Goal: Task Accomplishment & Management: Manage account settings

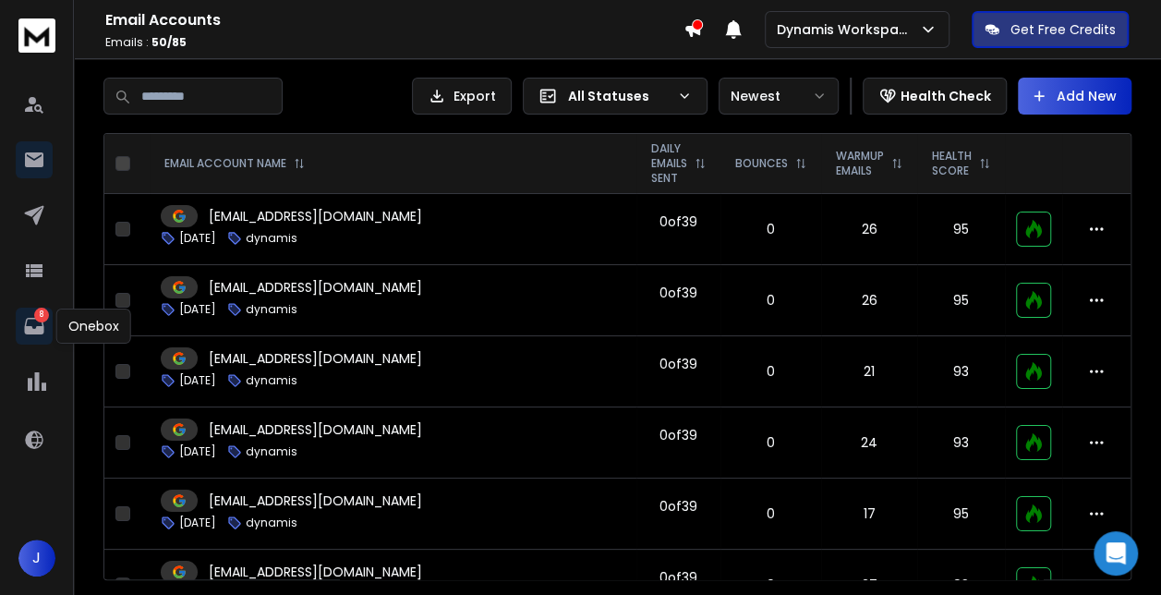
click at [49, 335] on link "8" at bounding box center [34, 326] width 37 height 37
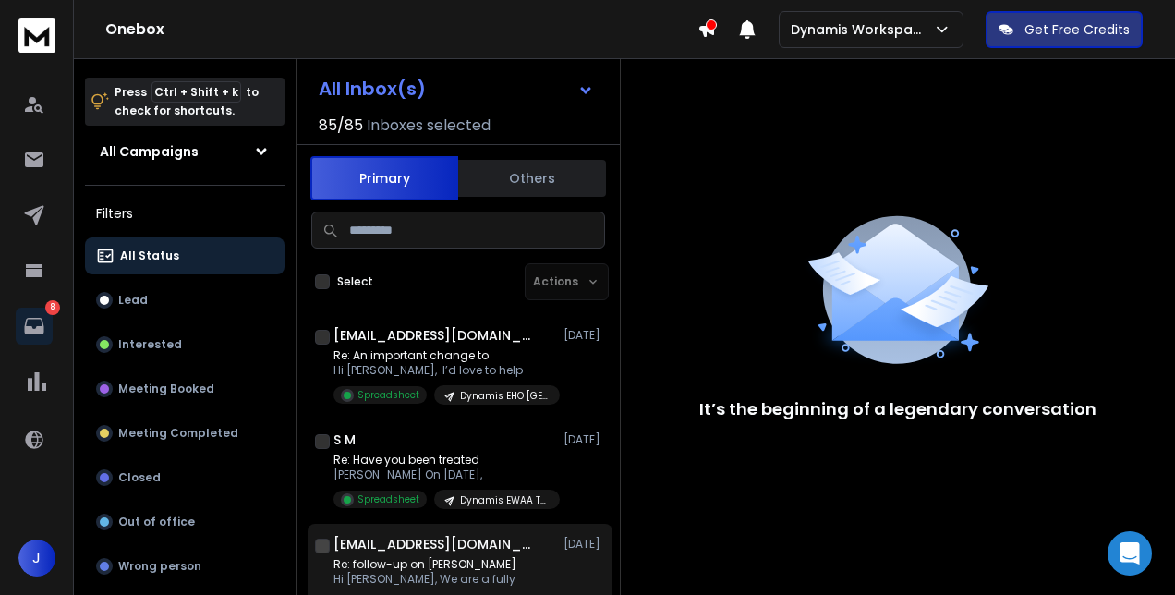
scroll to position [1016, 0]
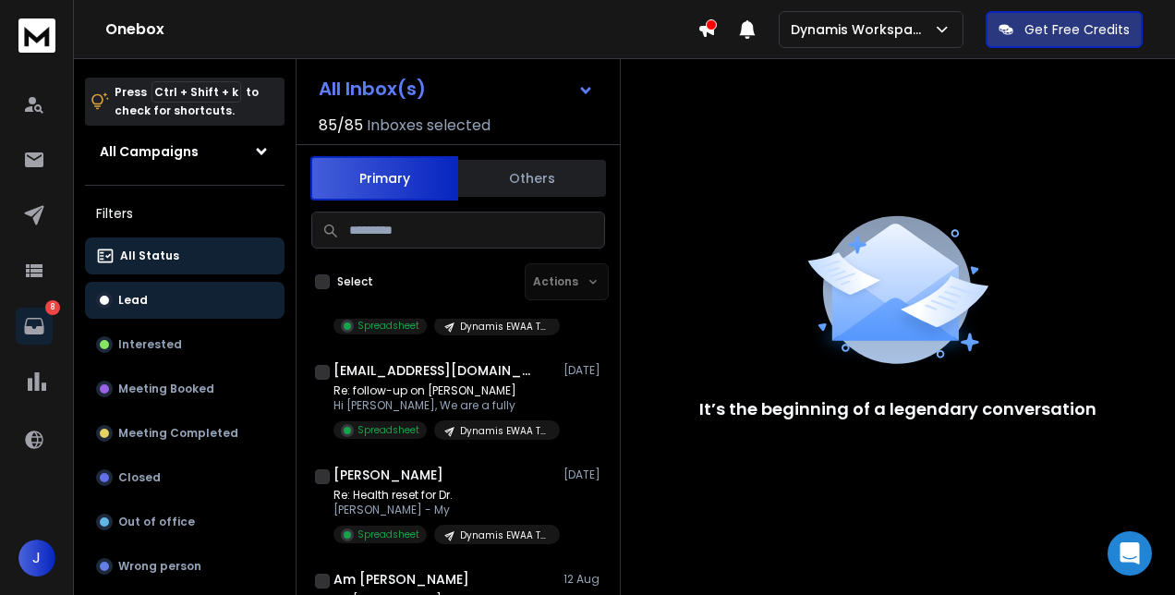
click at [170, 294] on button "Lead" at bounding box center [185, 300] width 200 height 37
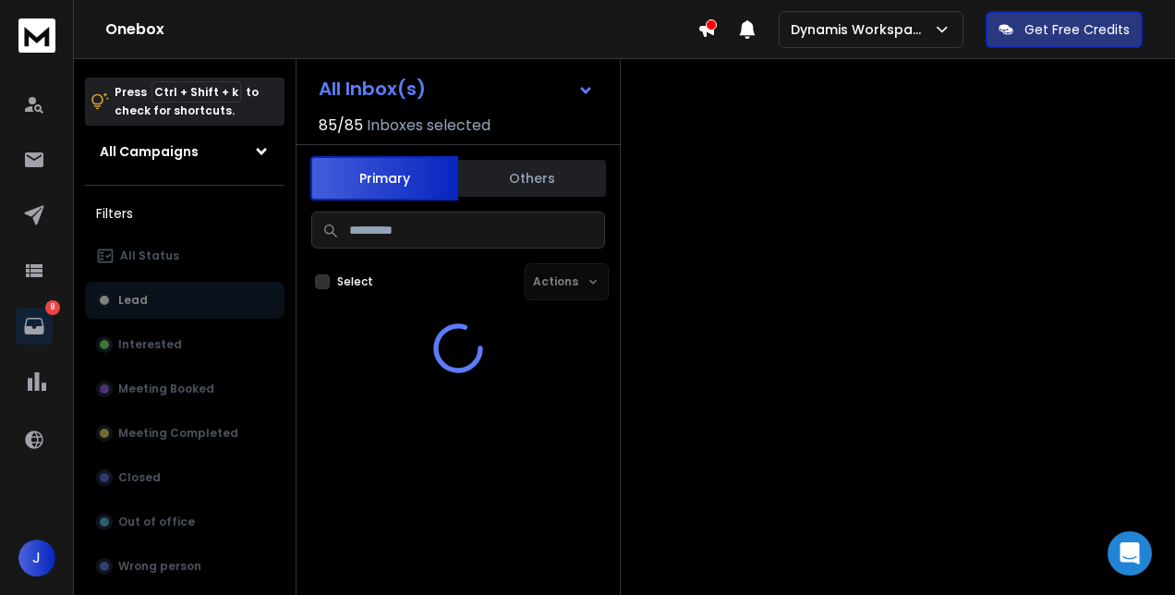
scroll to position [0, 0]
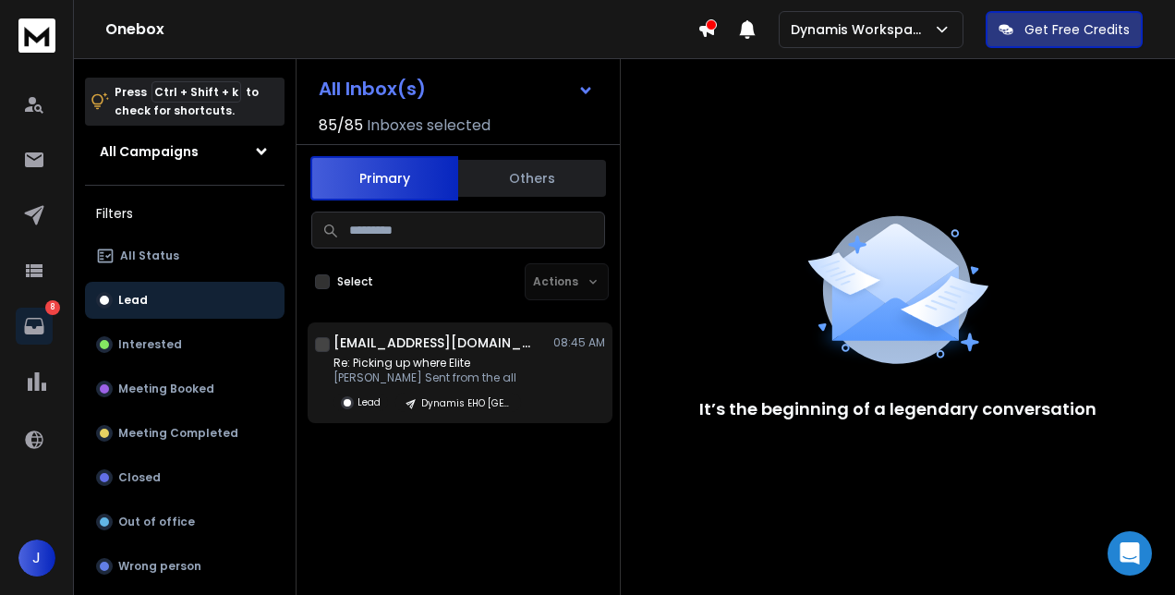
click at [535, 371] on div "Re: Picking up where Elite Kirby Sent from the all Lead Dynamis EHO TX-FL-NY-OK…" at bounding box center [470, 384] width 272 height 56
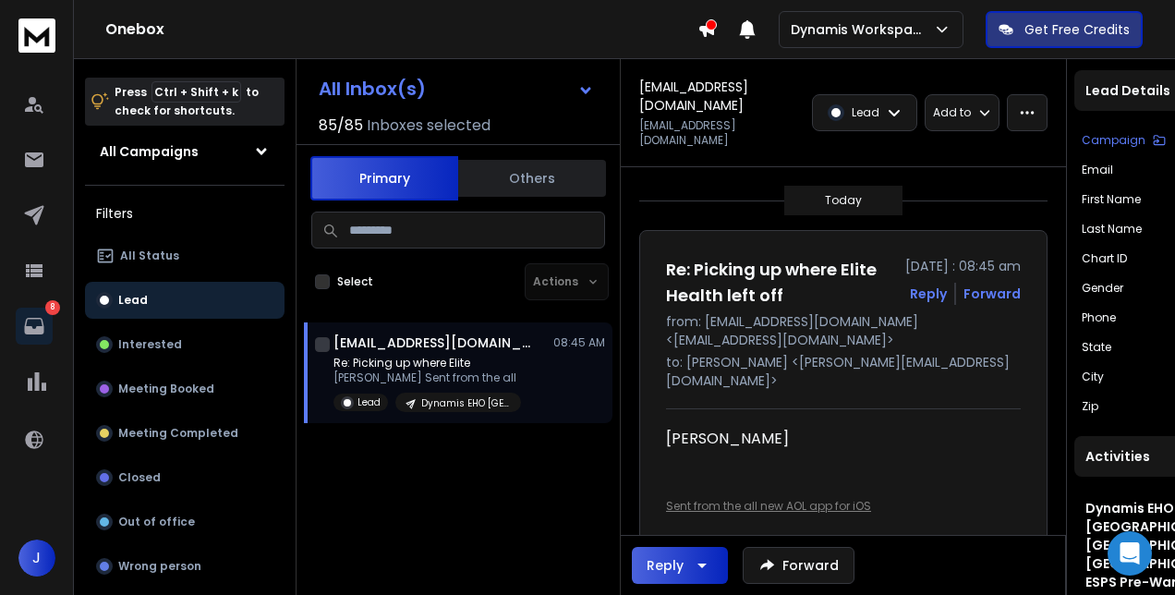
scroll to position [0, 198]
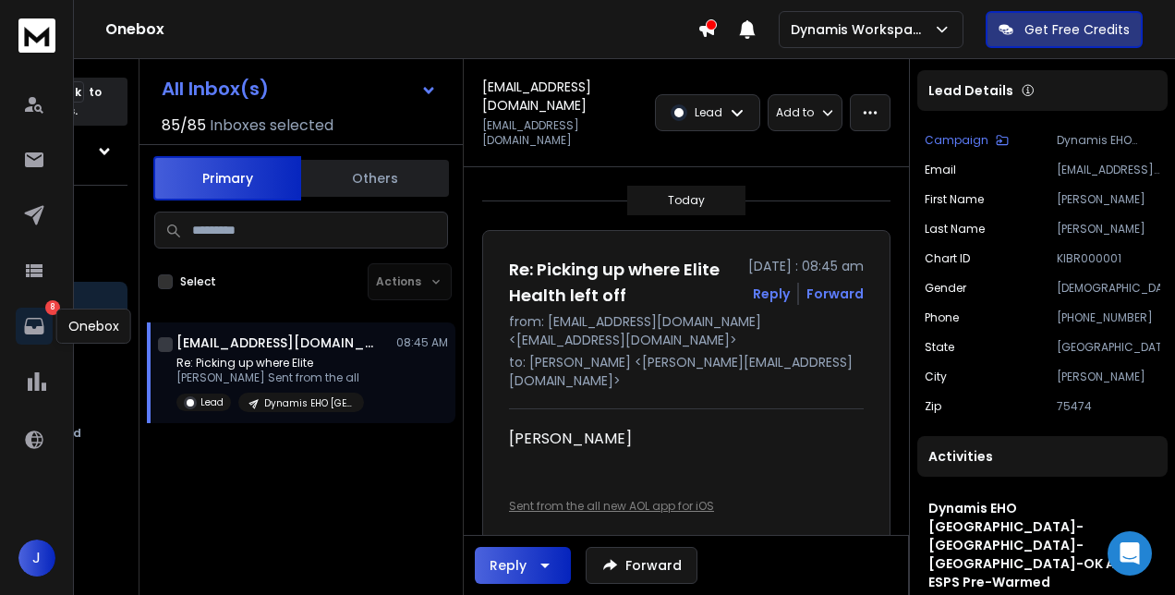
click at [38, 322] on icon at bounding box center [34, 326] width 22 height 22
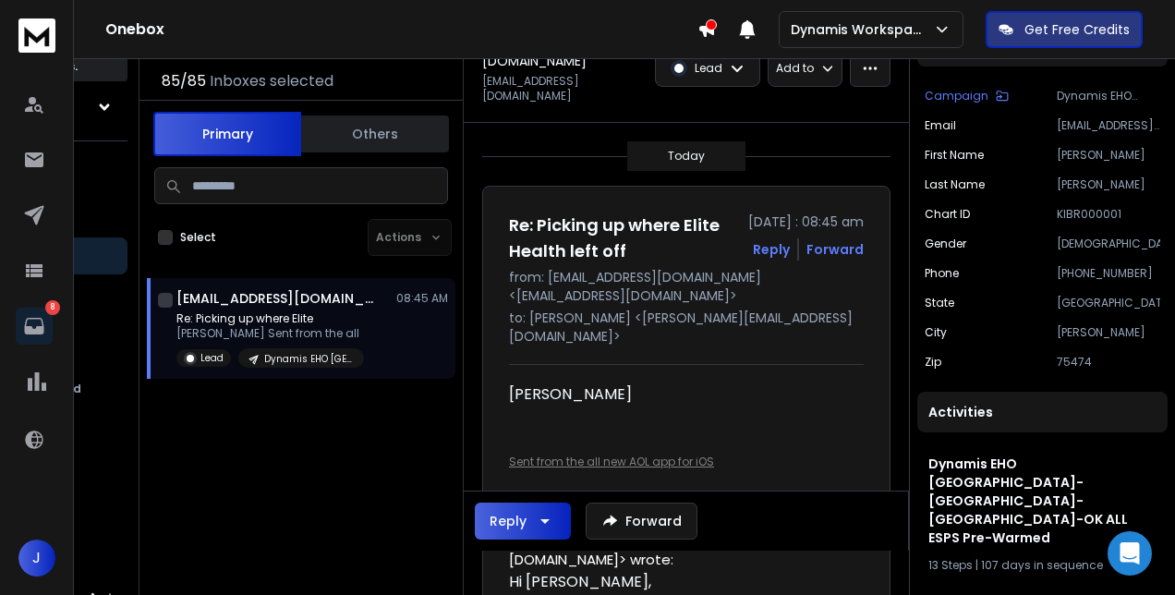
scroll to position [0, 0]
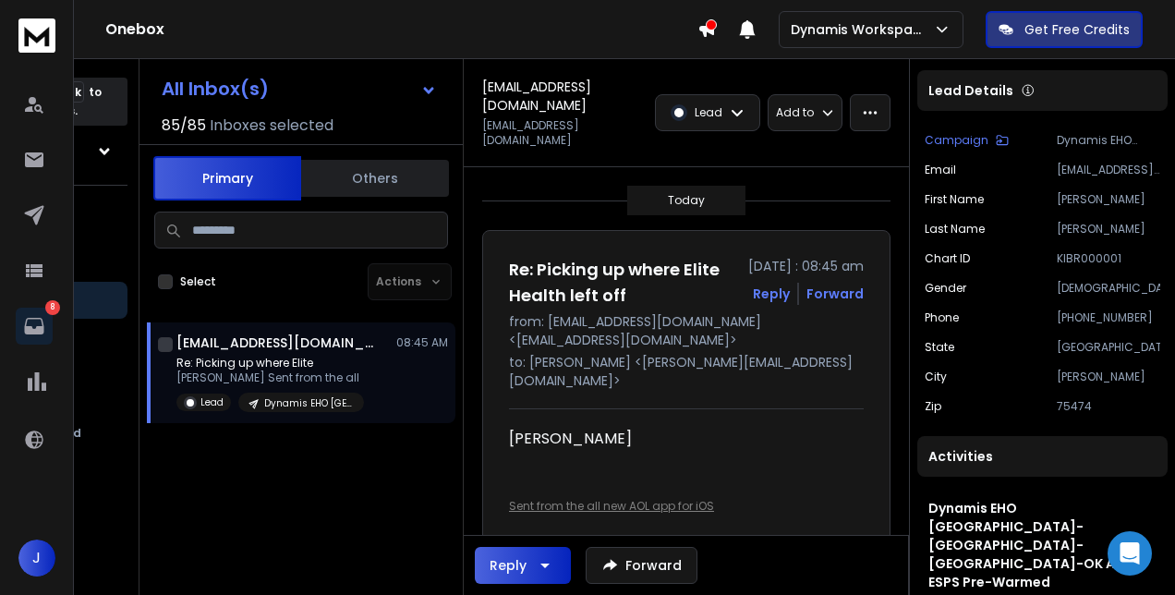
click at [755, 64] on div "bmekirby@aol.com bmekirby@aol.com bmekirby@aol.com Lead Add to Lead Add to" at bounding box center [686, 113] width 445 height 108
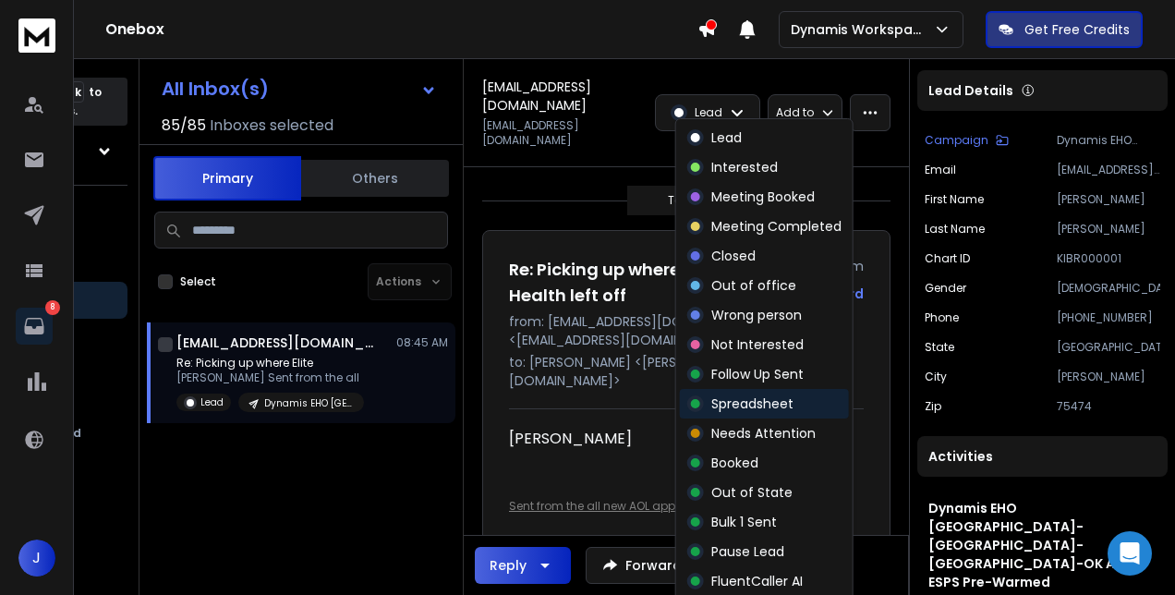
click at [774, 404] on p "Spreadsheet" at bounding box center [752, 404] width 82 height 18
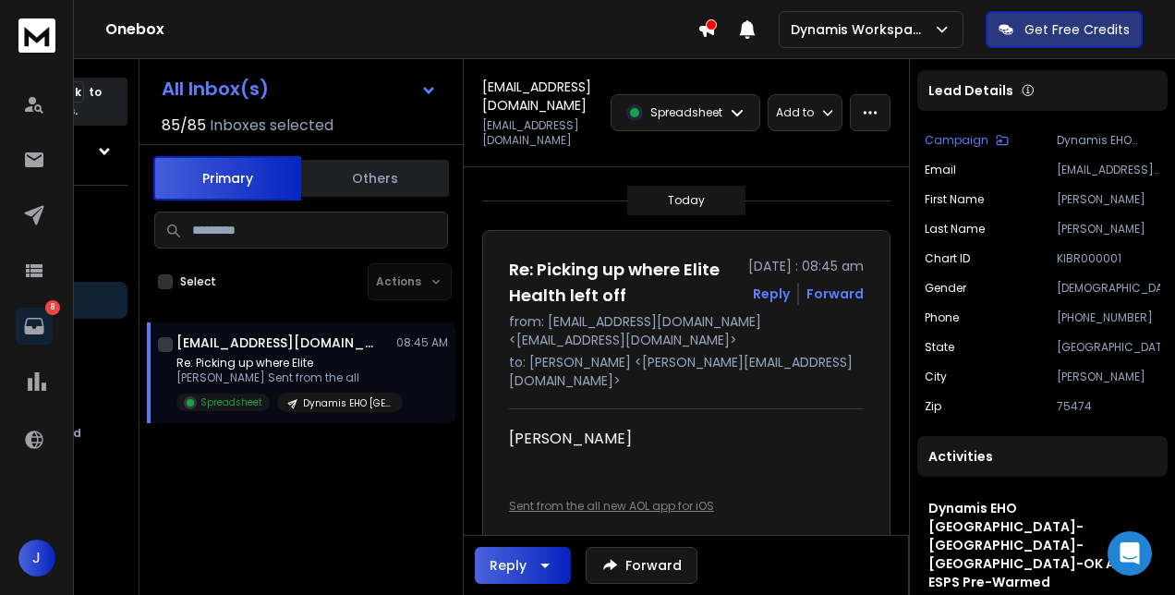
click at [227, 235] on input at bounding box center [301, 230] width 294 height 37
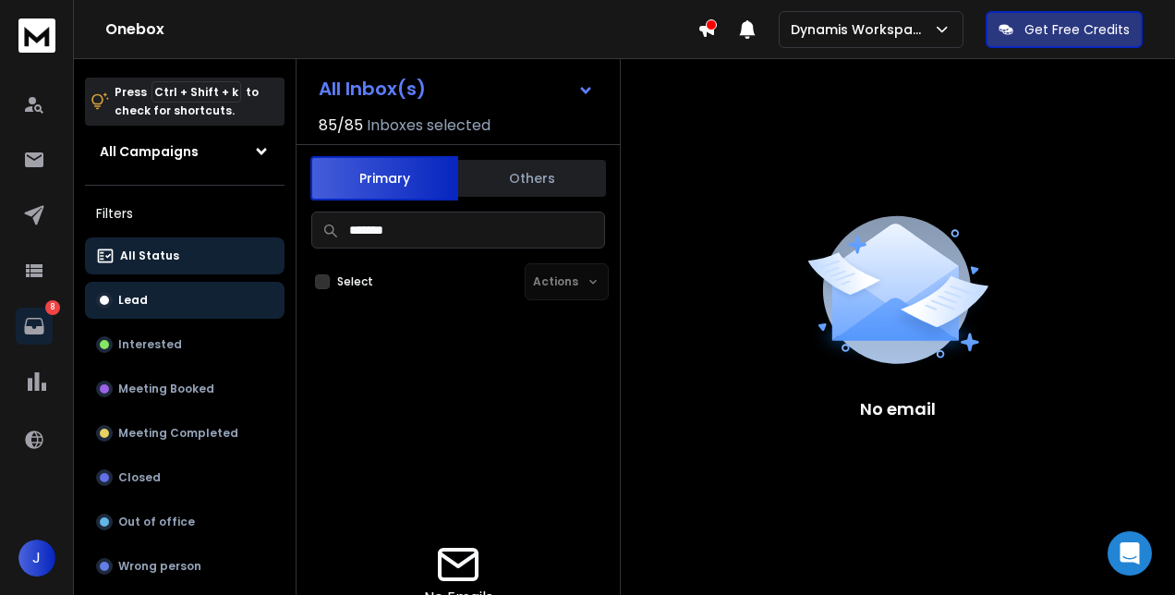
type input "*******"
click at [242, 262] on button "All Status" at bounding box center [185, 255] width 200 height 37
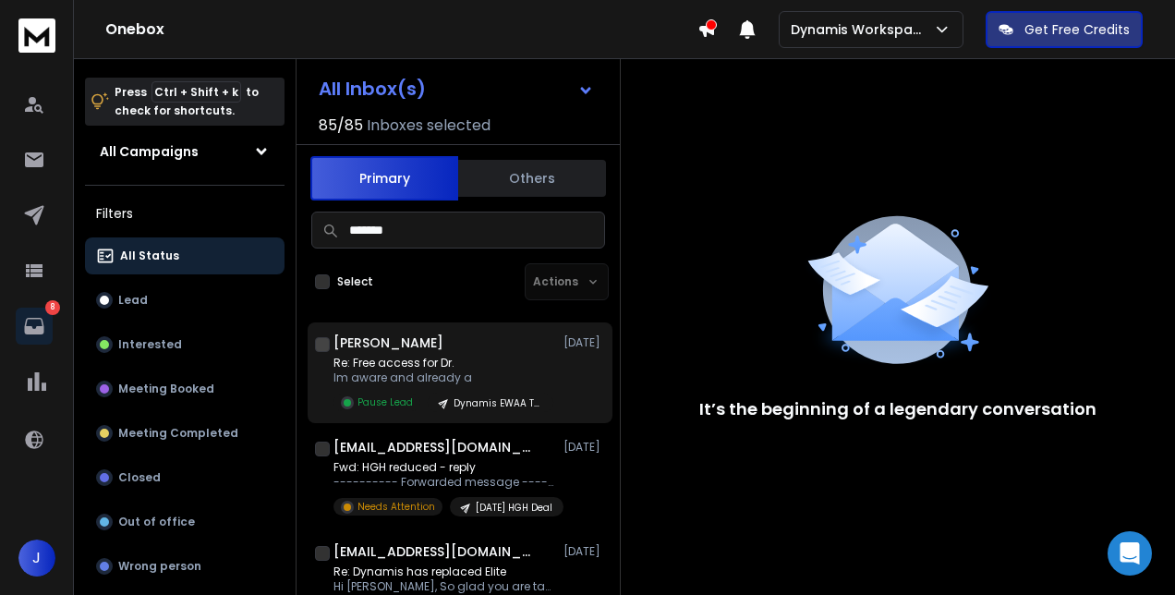
click at [488, 380] on p "Im aware and already a" at bounding box center [444, 378] width 220 height 15
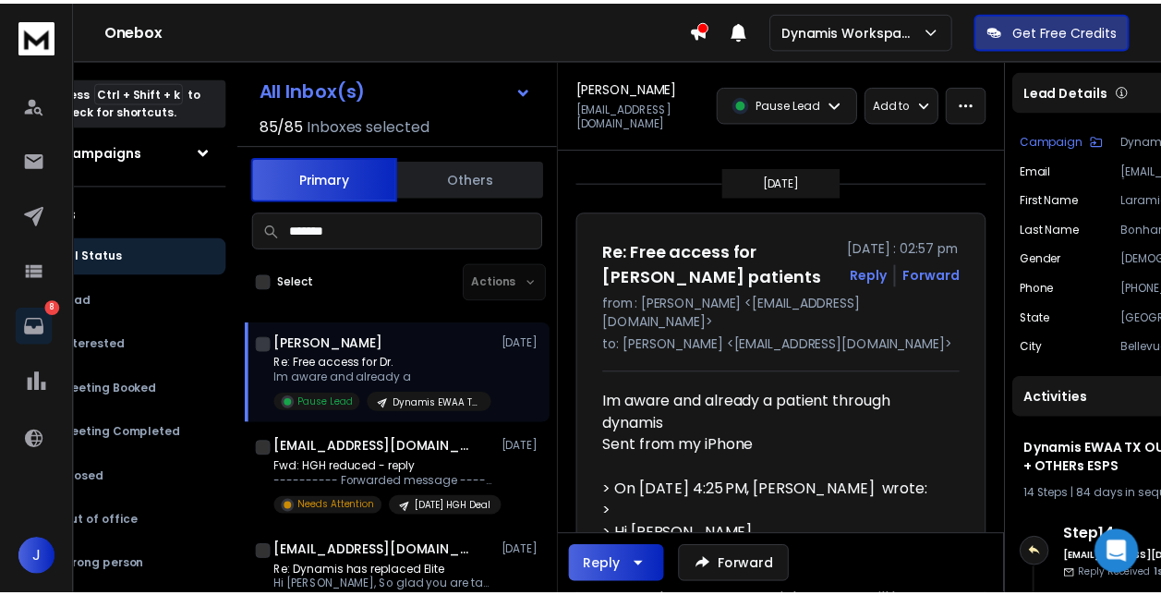
scroll to position [0, 212]
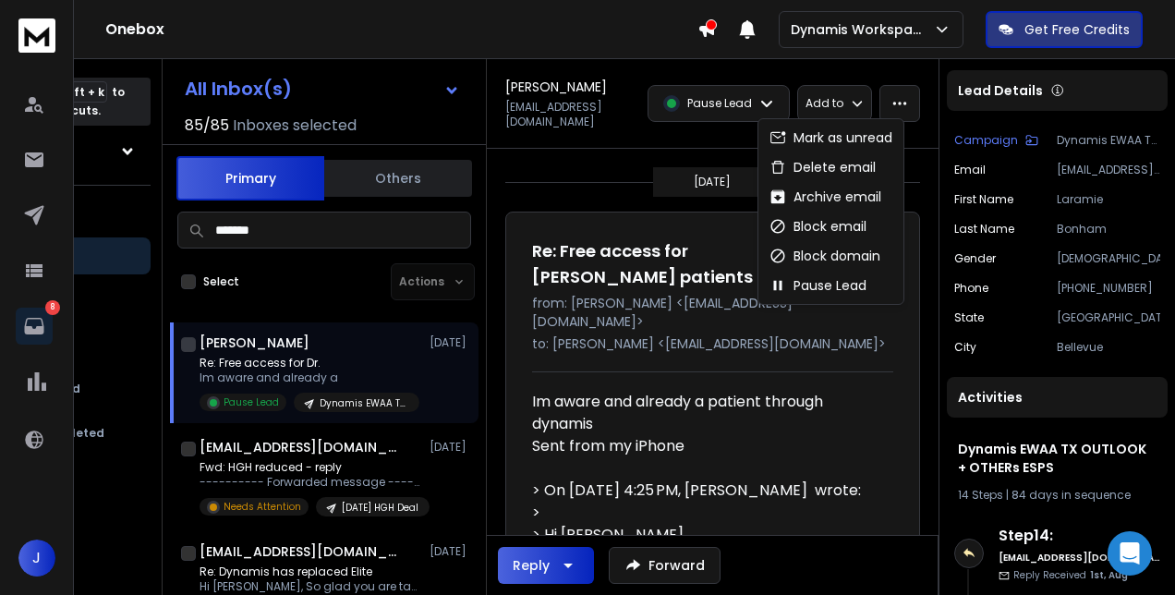
click at [892, 95] on icon "button" at bounding box center [900, 103] width 17 height 17
click at [883, 281] on div "Pause Lead" at bounding box center [831, 286] width 138 height 30
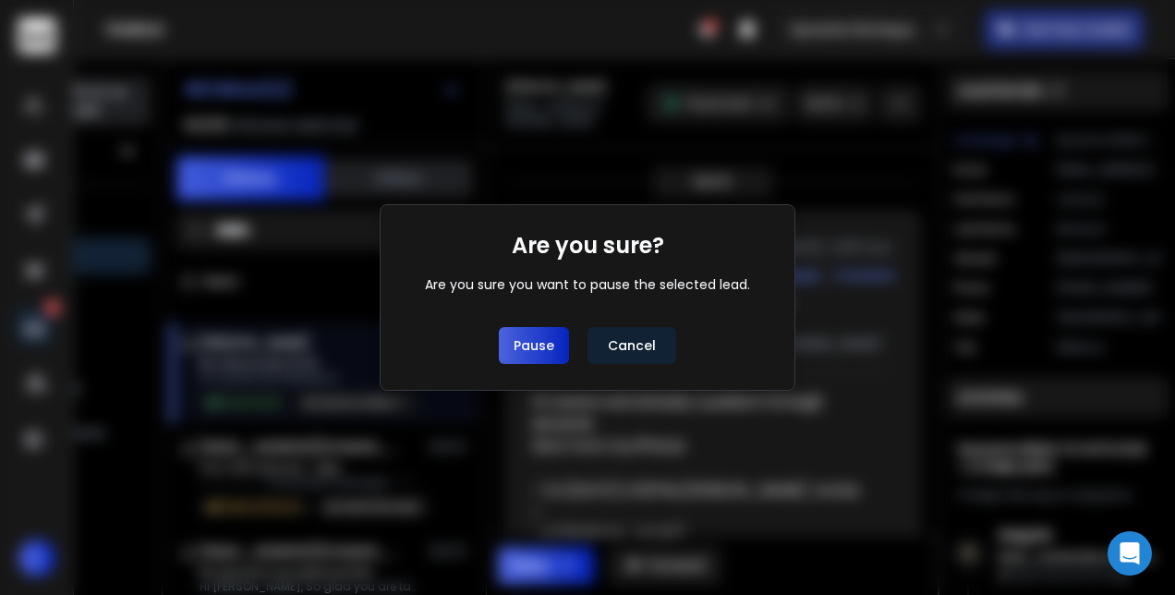
click at [543, 347] on button "Pause" at bounding box center [534, 345] width 70 height 37
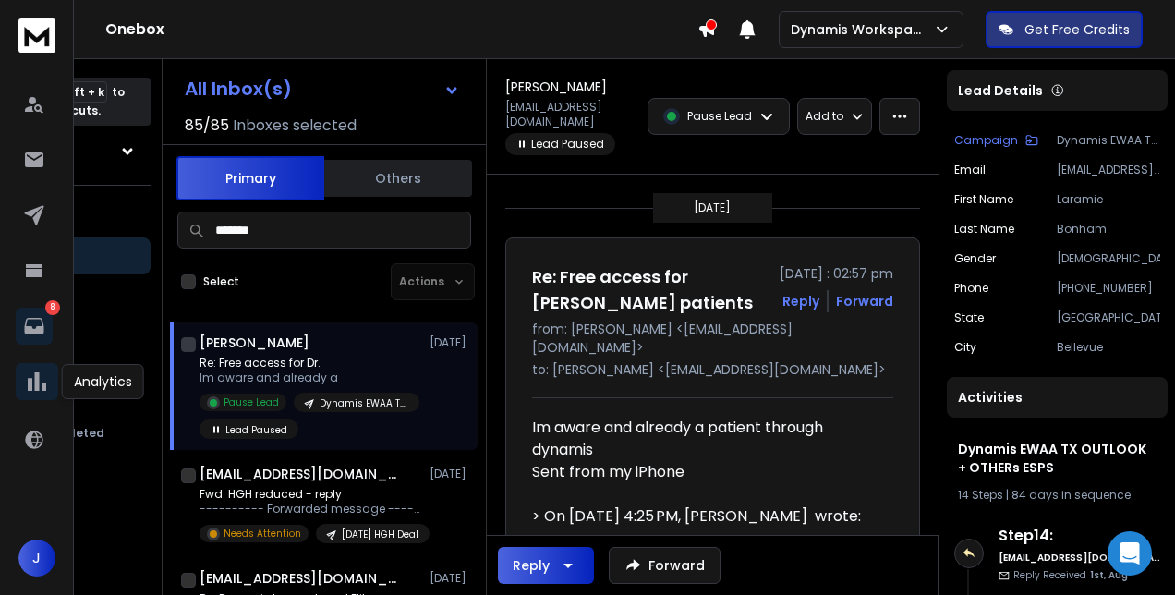
click at [24, 383] on icon at bounding box center [37, 382] width 28 height 28
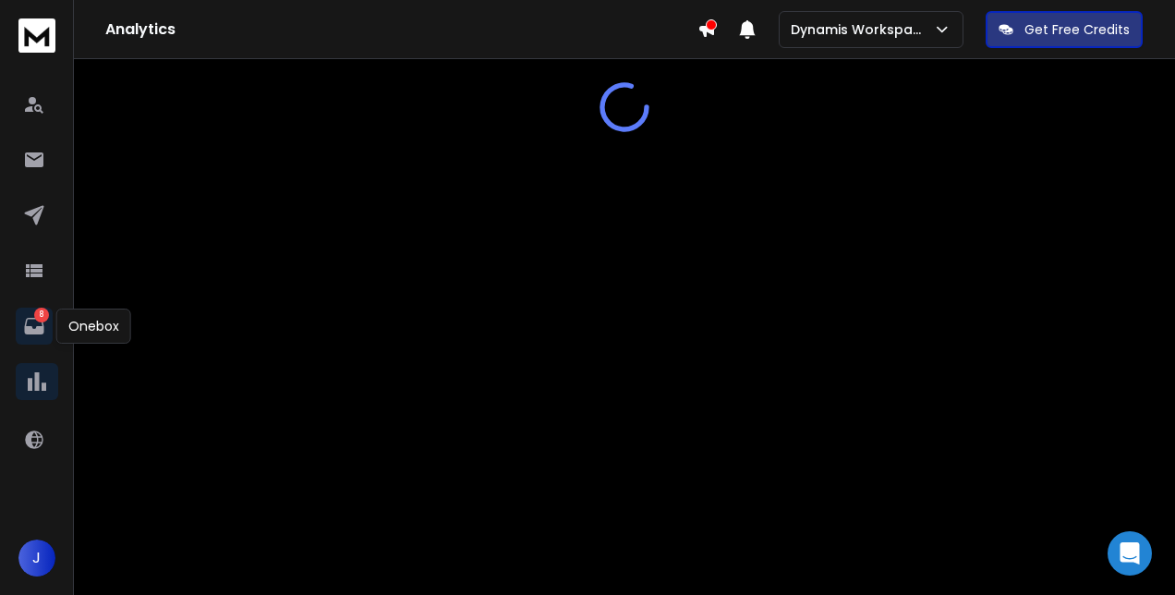
click at [33, 334] on icon at bounding box center [34, 326] width 22 height 22
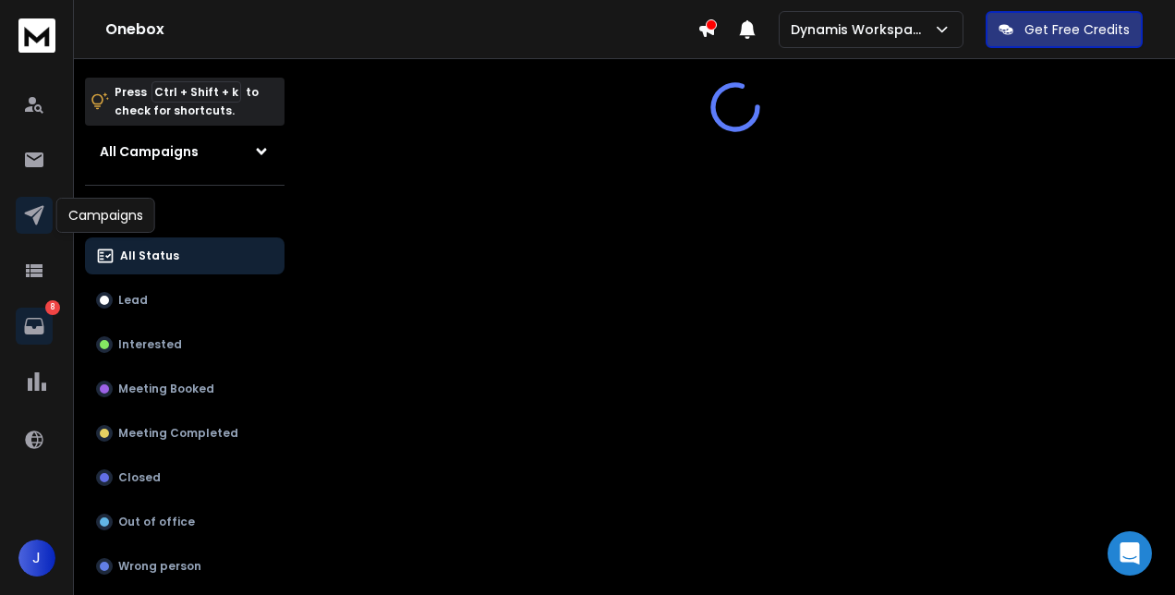
click at [38, 213] on icon at bounding box center [33, 214] width 19 height 19
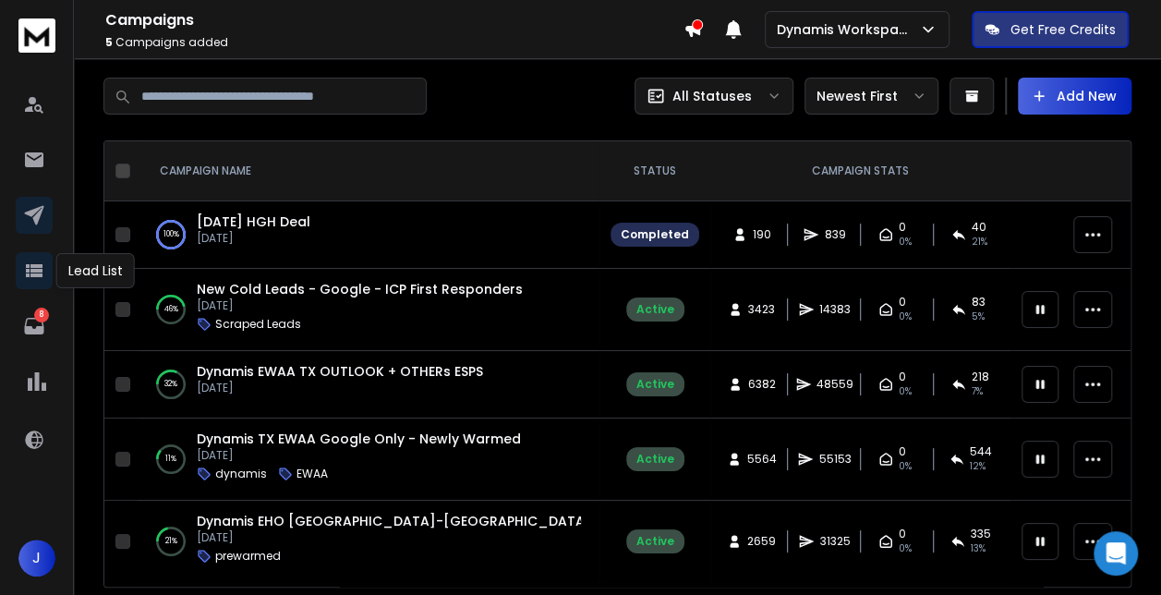
click at [39, 268] on icon at bounding box center [34, 271] width 22 height 22
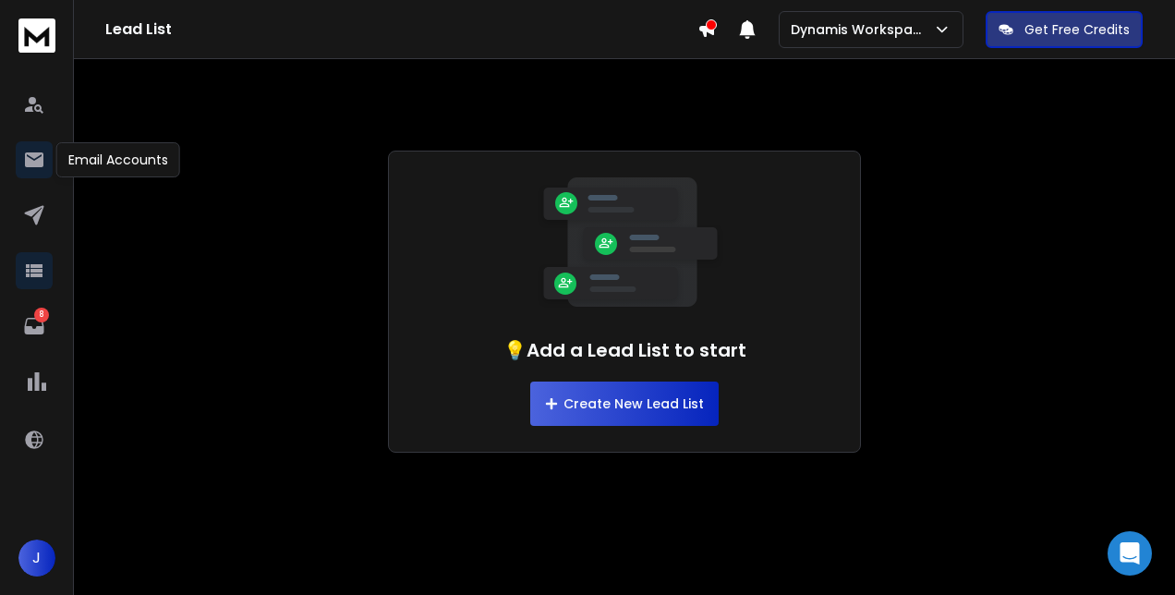
click at [33, 164] on icon at bounding box center [34, 159] width 18 height 15
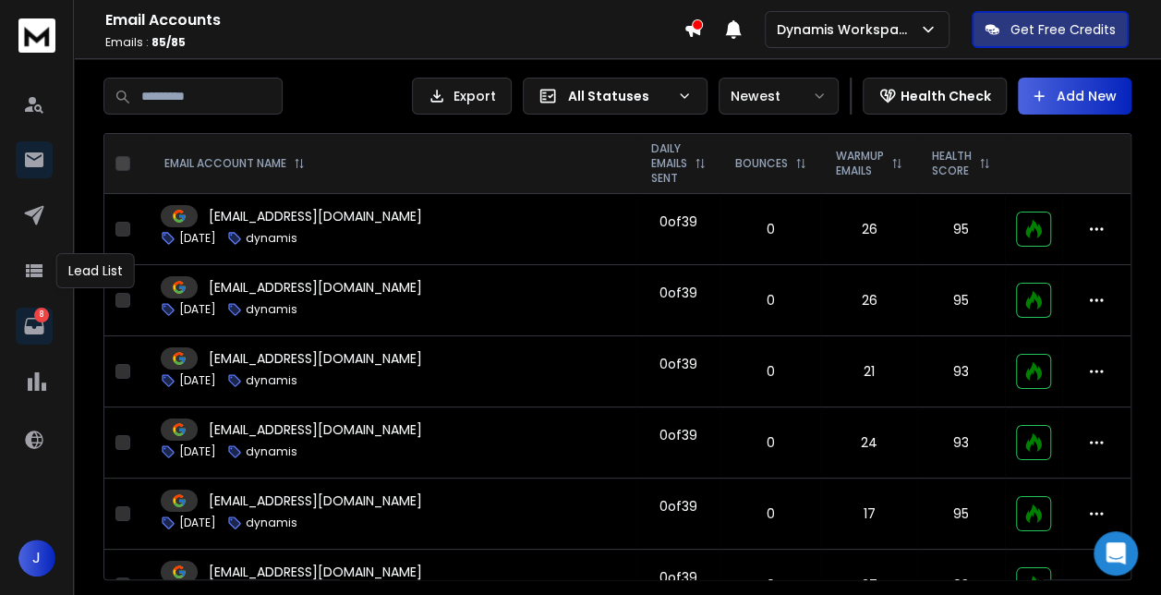
click at [42, 322] on p "8" at bounding box center [41, 315] width 15 height 15
click at [42, 325] on link "8" at bounding box center [34, 326] width 37 height 37
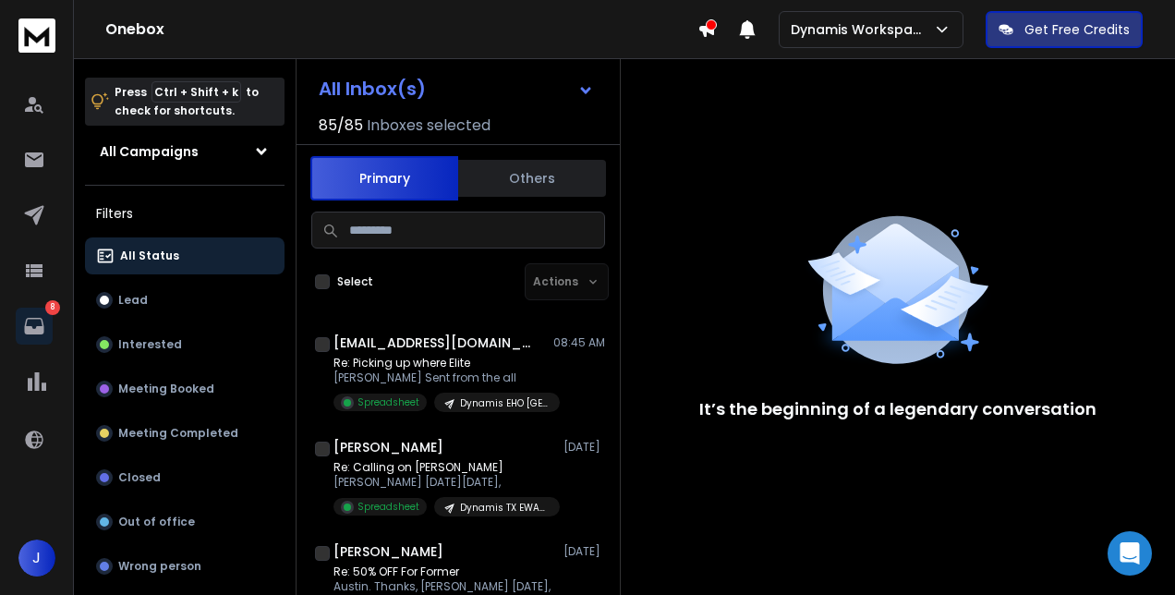
drag, startPoint x: 164, startPoint y: 305, endPoint x: 226, endPoint y: 300, distance: 62.1
click at [164, 305] on button "Lead" at bounding box center [185, 300] width 200 height 37
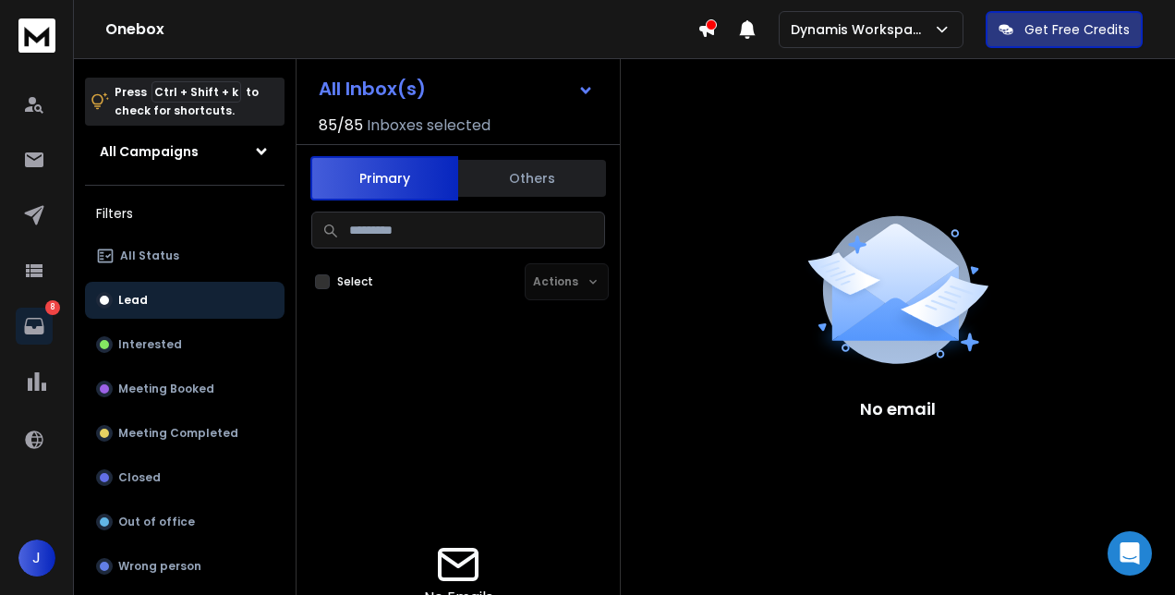
click at [189, 295] on button "Lead" at bounding box center [185, 300] width 200 height 37
click at [189, 296] on button "Lead" at bounding box center [185, 300] width 200 height 37
click at [194, 278] on div "All Status Lead Interested Meeting Booked Meeting Completed Closed Out of offic…" at bounding box center [185, 433] width 200 height 392
click at [191, 303] on button "Lead" at bounding box center [185, 300] width 200 height 37
click at [179, 261] on button "All Status" at bounding box center [185, 255] width 200 height 37
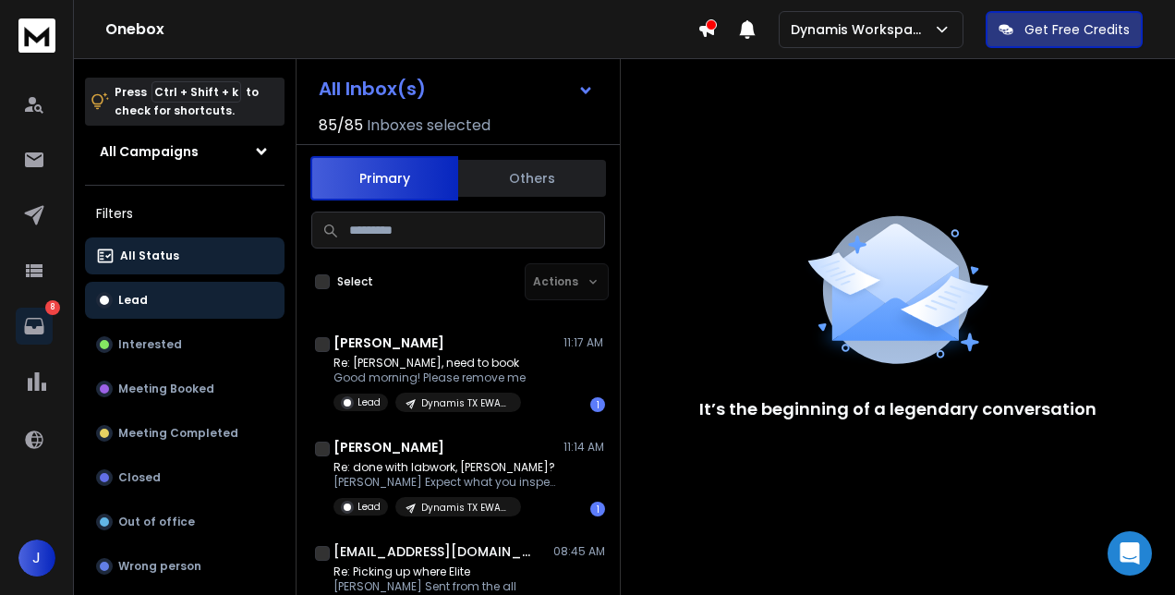
click at [186, 309] on button "Lead" at bounding box center [185, 300] width 200 height 37
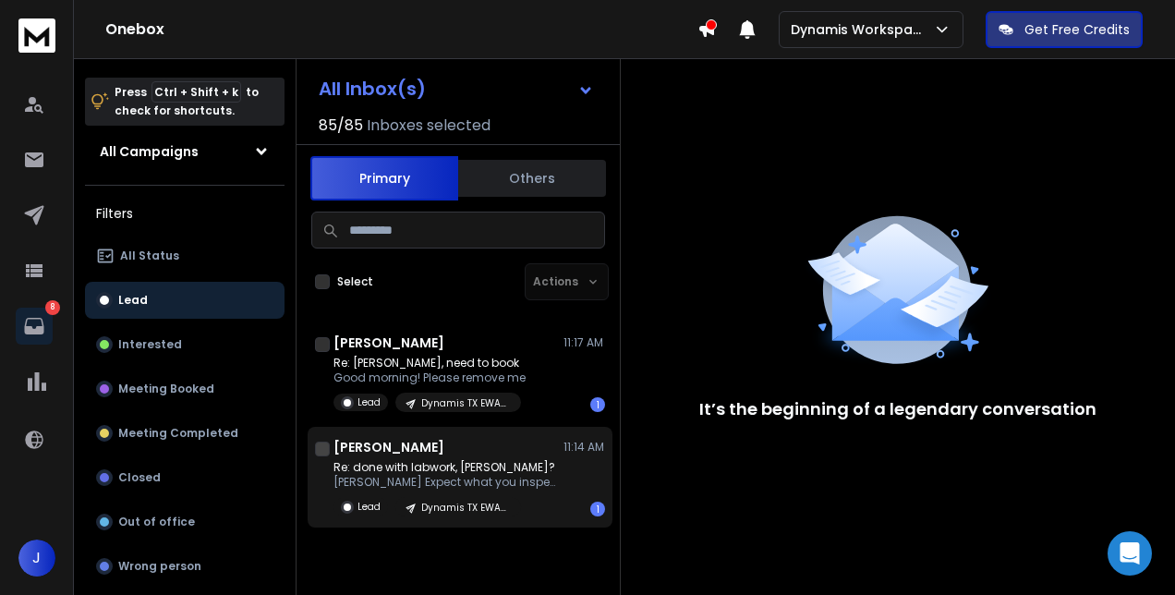
click at [540, 457] on div "[PERSON_NAME] 11:14 AM Re: done with labwork, [PERSON_NAME]? [PERSON_NAME] Expe…" at bounding box center [470, 477] width 272 height 79
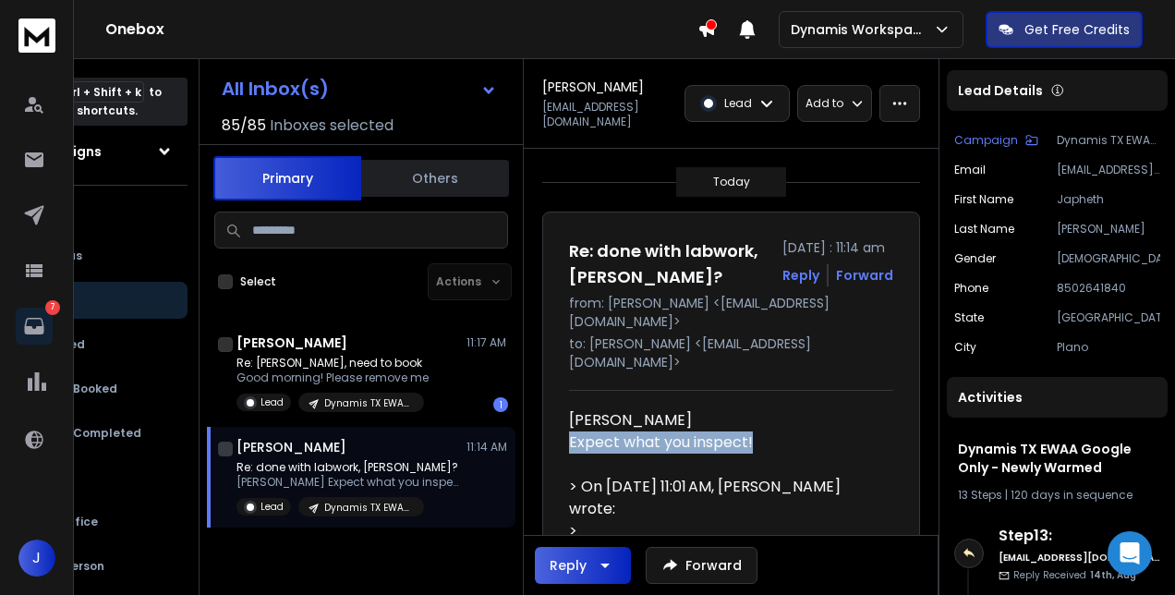
drag, startPoint x: 730, startPoint y: 399, endPoint x: 540, endPoint y: 398, distance: 190.3
copy div "Expect what you inspect!"
drag, startPoint x: 533, startPoint y: 365, endPoint x: 748, endPoint y: 397, distance: 216.8
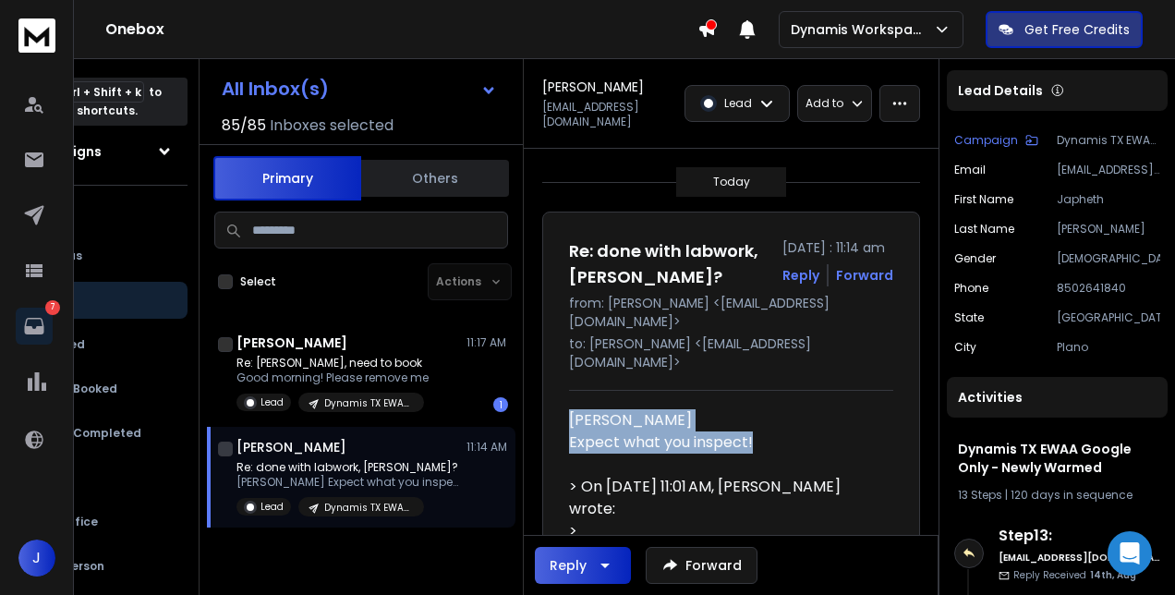
copy div "[PERSON_NAME] Expect what you inspect!"
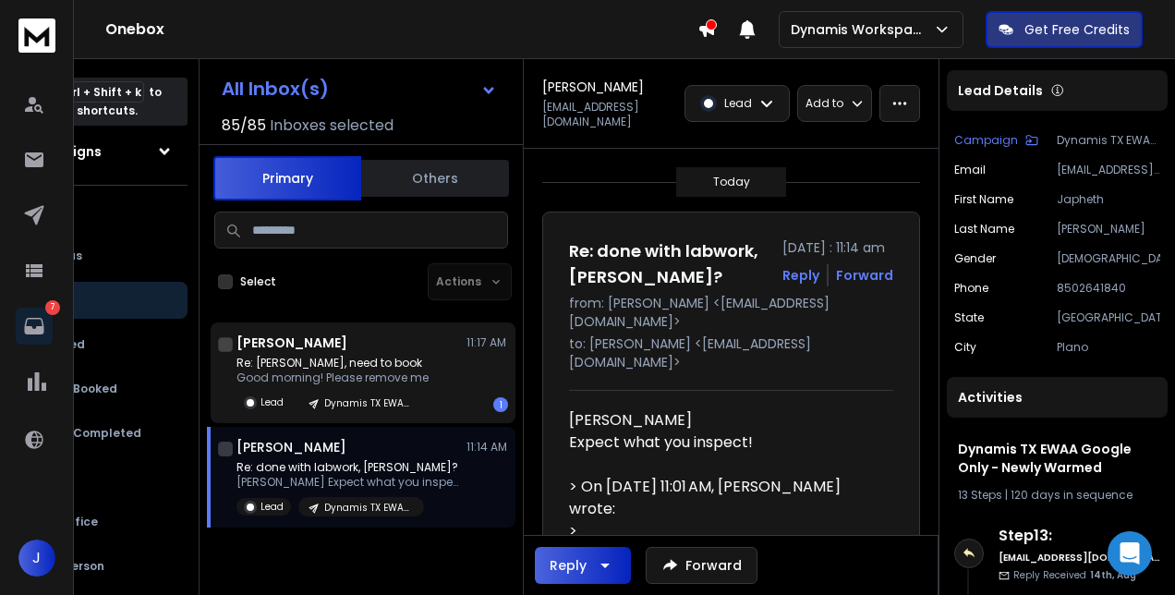
click at [417, 374] on div "Re: [PERSON_NAME], need to book Good morning! Please remove me Lead Dynamis TX …" at bounding box center [373, 384] width 272 height 56
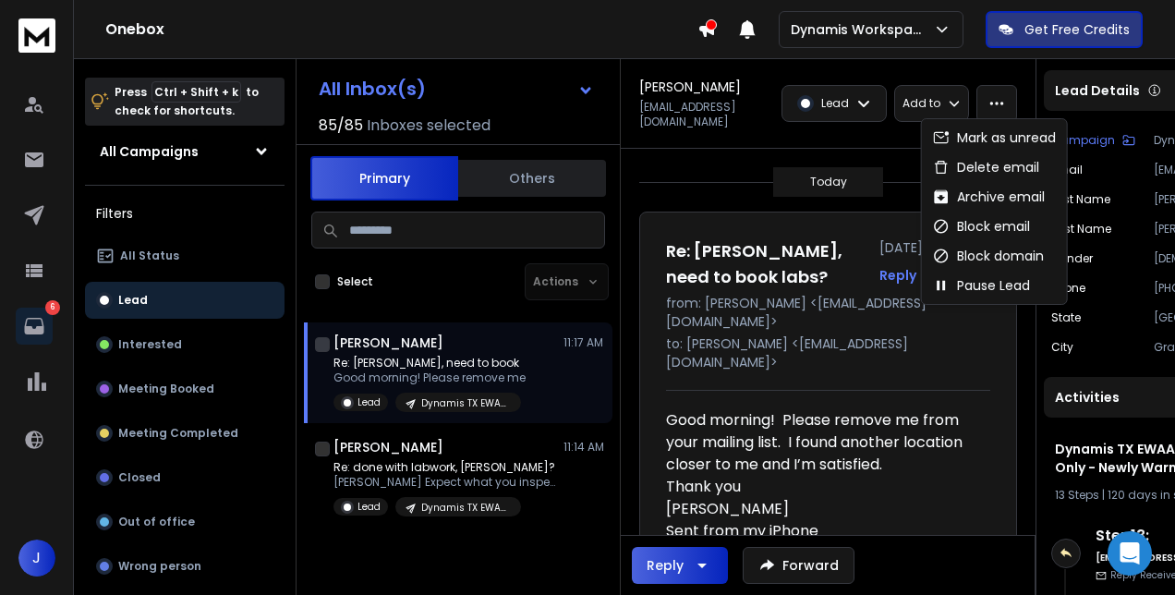
click at [1017, 87] on button "button" at bounding box center [997, 103] width 41 height 37
click at [1044, 225] on div "Block email" at bounding box center [995, 227] width 138 height 30
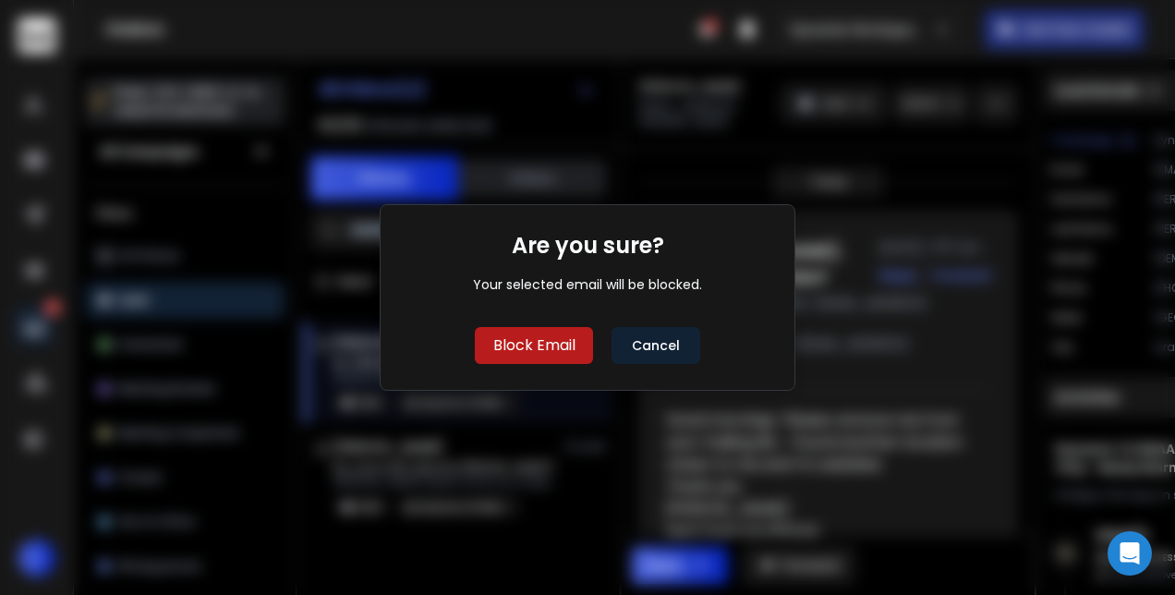
click at [486, 338] on button "Block Email" at bounding box center [534, 345] width 118 height 37
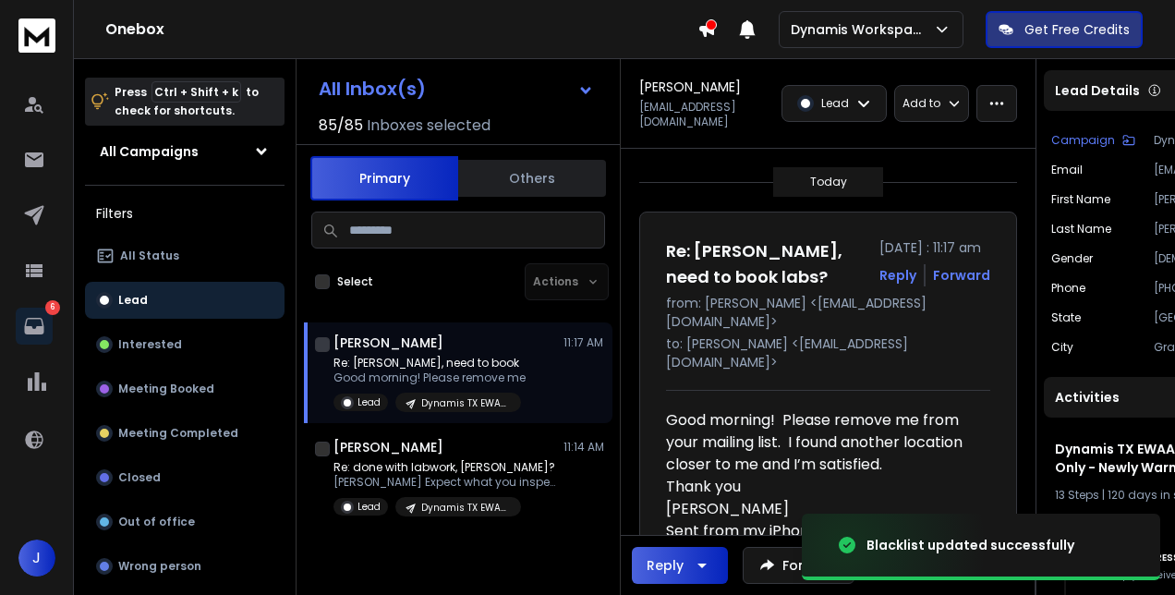
click at [1017, 100] on button "button" at bounding box center [997, 103] width 41 height 37
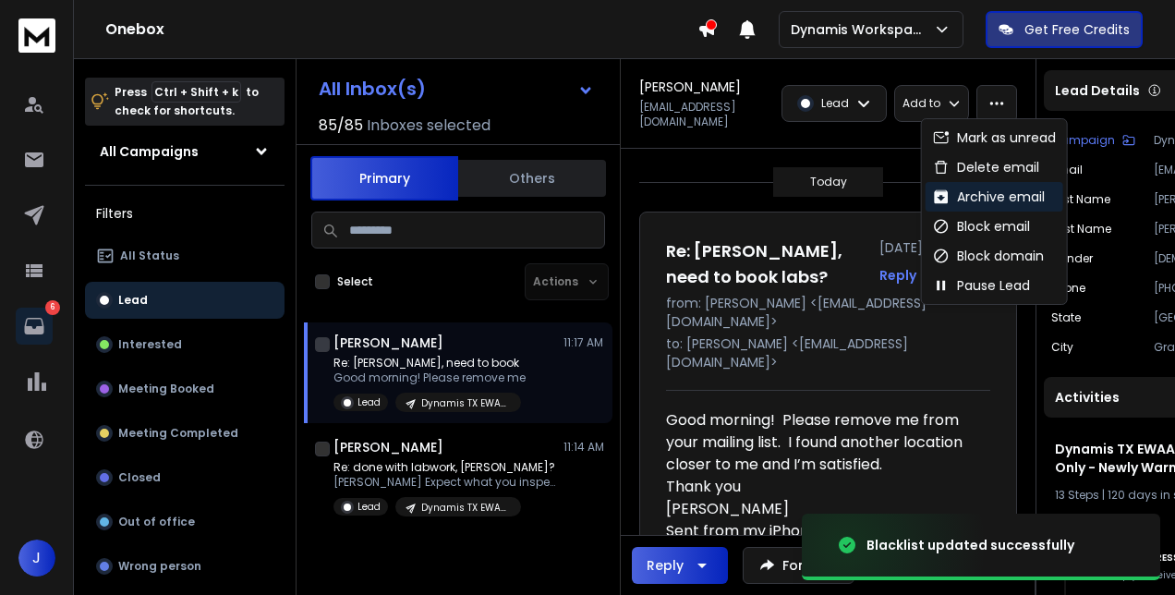
click at [1003, 195] on div "Archive email" at bounding box center [989, 197] width 112 height 18
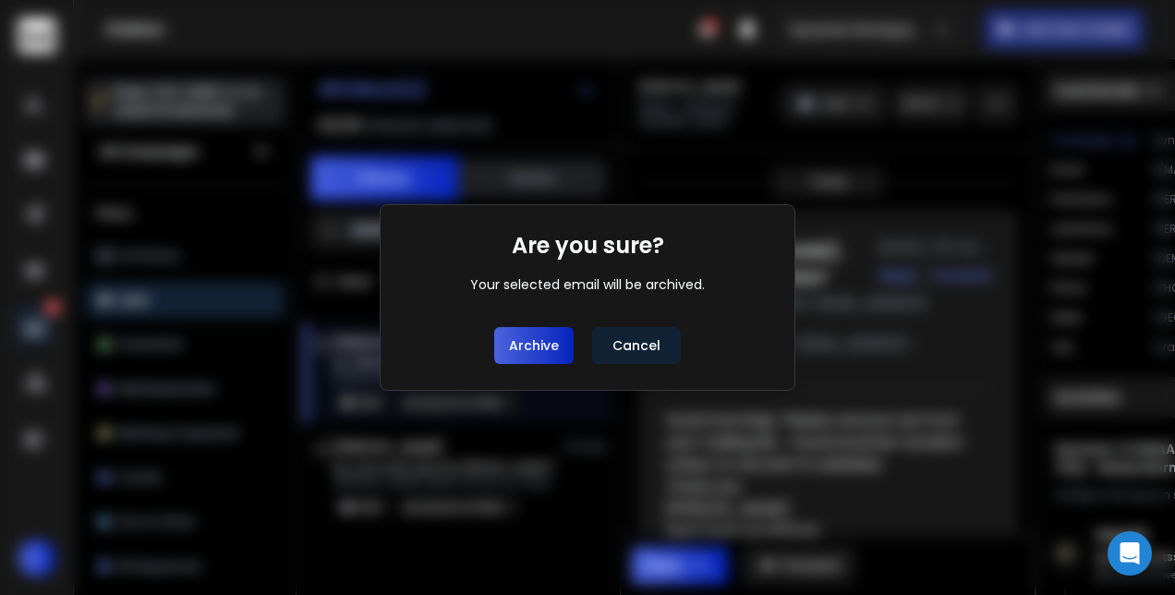
click at [529, 342] on p "archive" at bounding box center [534, 345] width 50 height 18
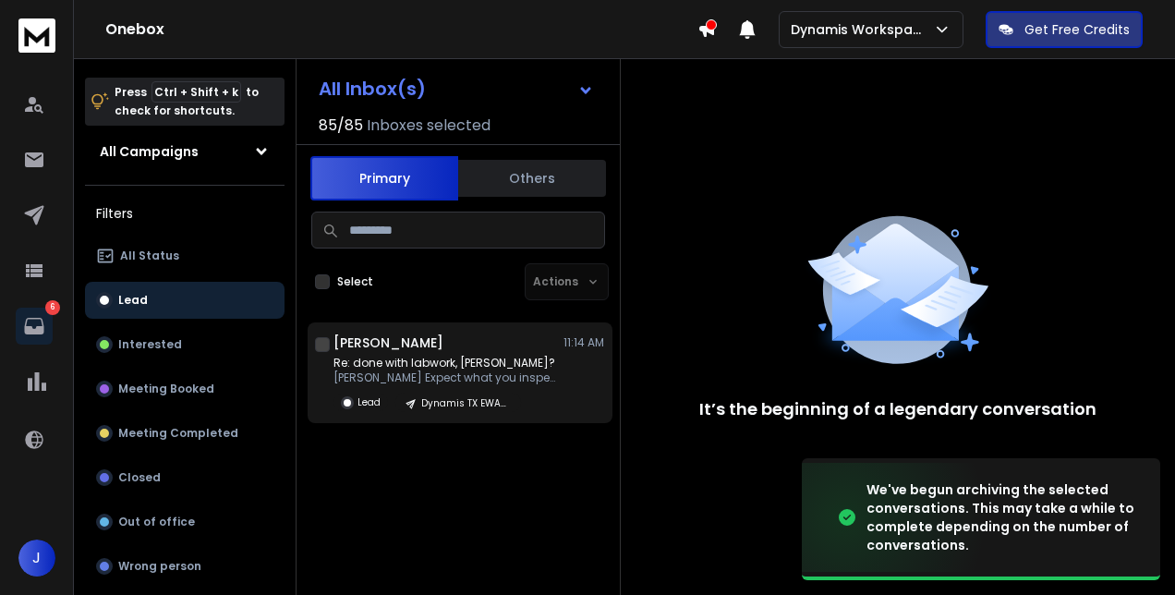
click at [477, 337] on div "[PERSON_NAME][DEMOGRAPHIC_DATA]:14 AM" at bounding box center [470, 343] width 272 height 18
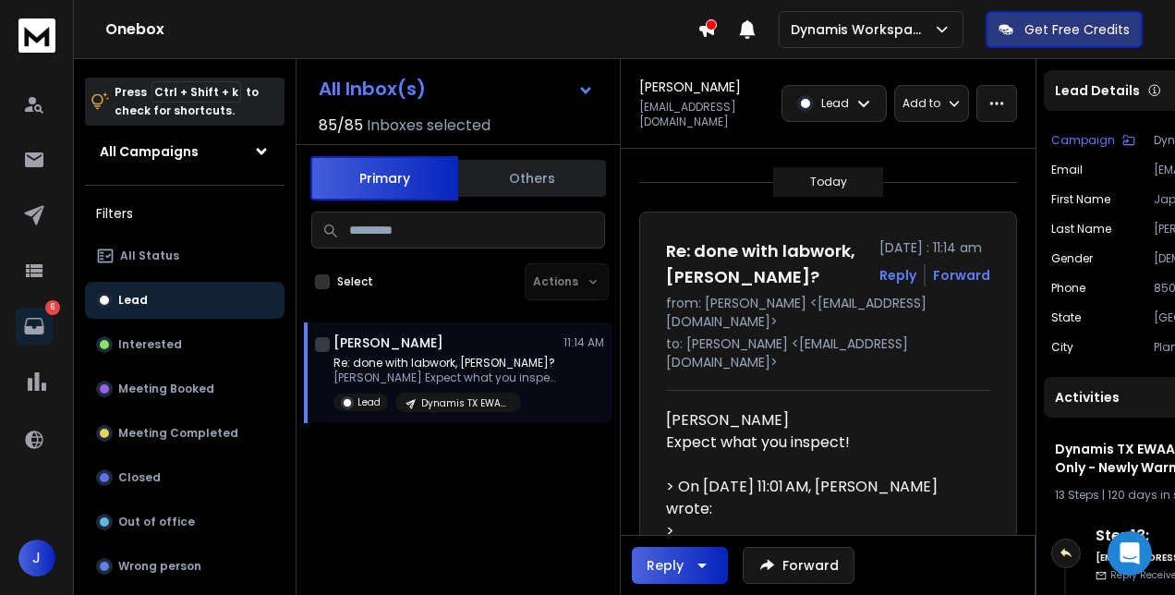
click at [871, 103] on div "Lead" at bounding box center [834, 103] width 103 height 35
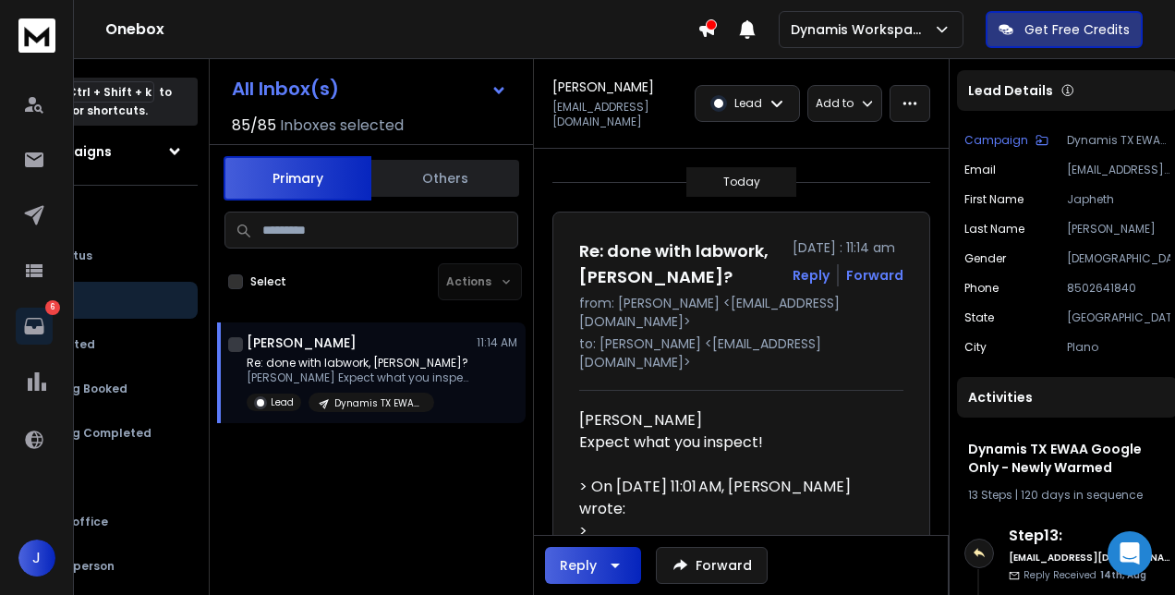
scroll to position [0, 126]
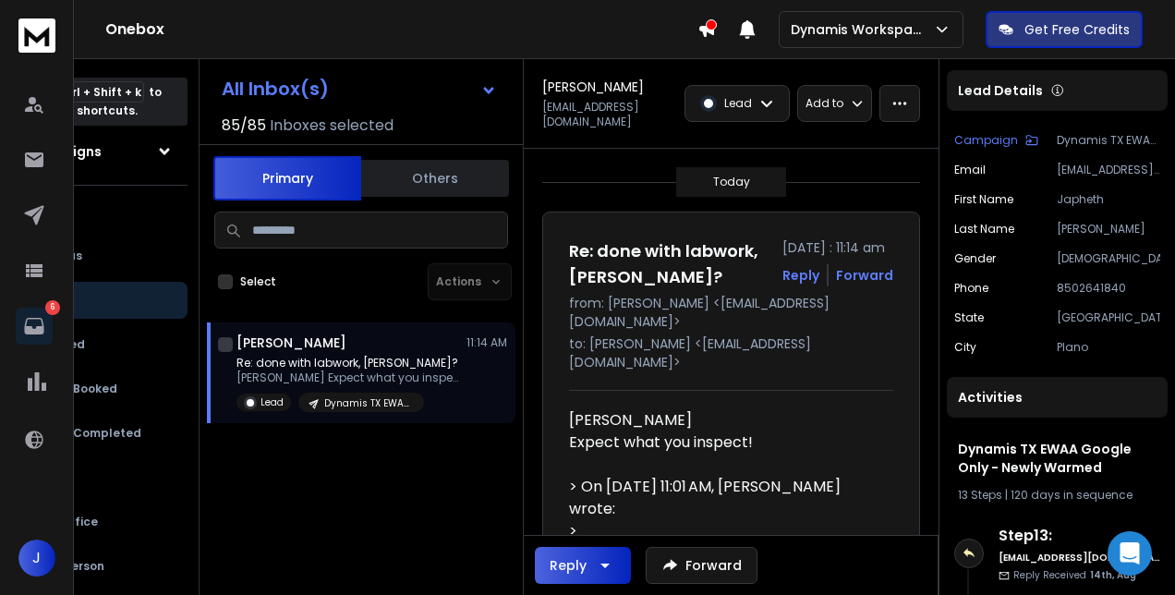
click at [1079, 201] on p "Japheth" at bounding box center [1108, 199] width 103 height 15
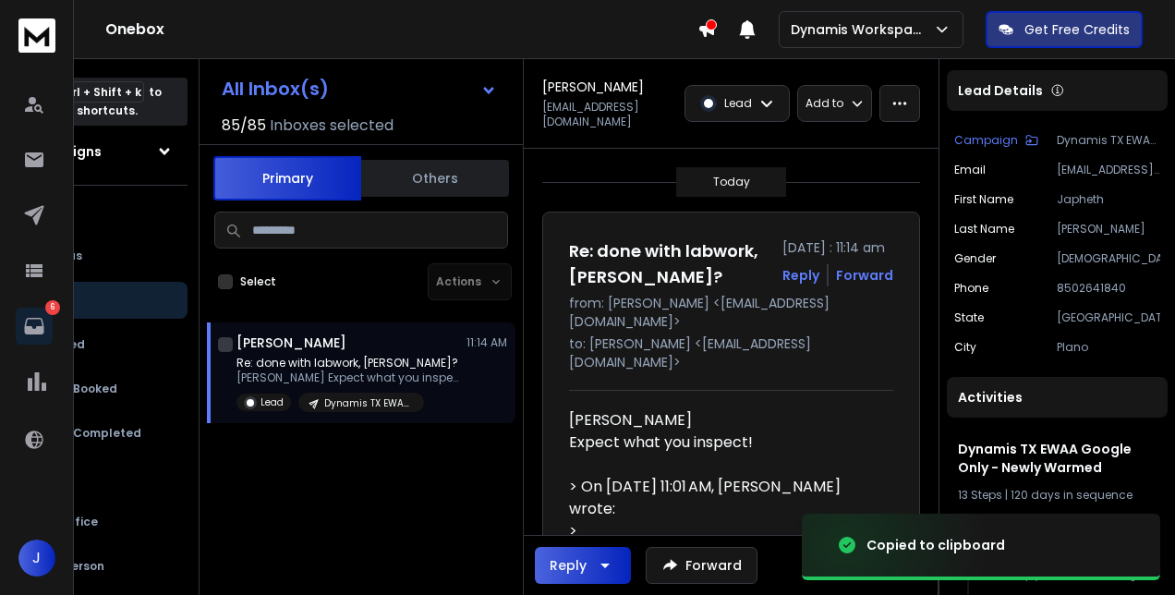
click at [1066, 228] on p "[PERSON_NAME]" at bounding box center [1108, 229] width 103 height 15
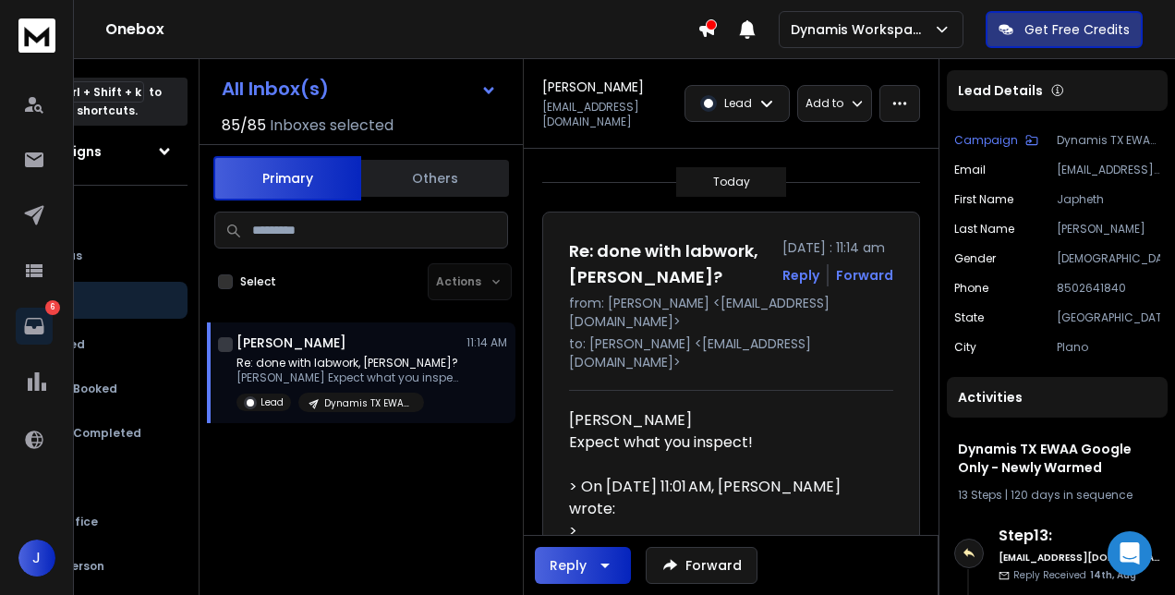
click at [1082, 284] on p "8502641840" at bounding box center [1108, 288] width 103 height 15
click at [760, 96] on icon at bounding box center [767, 103] width 15 height 15
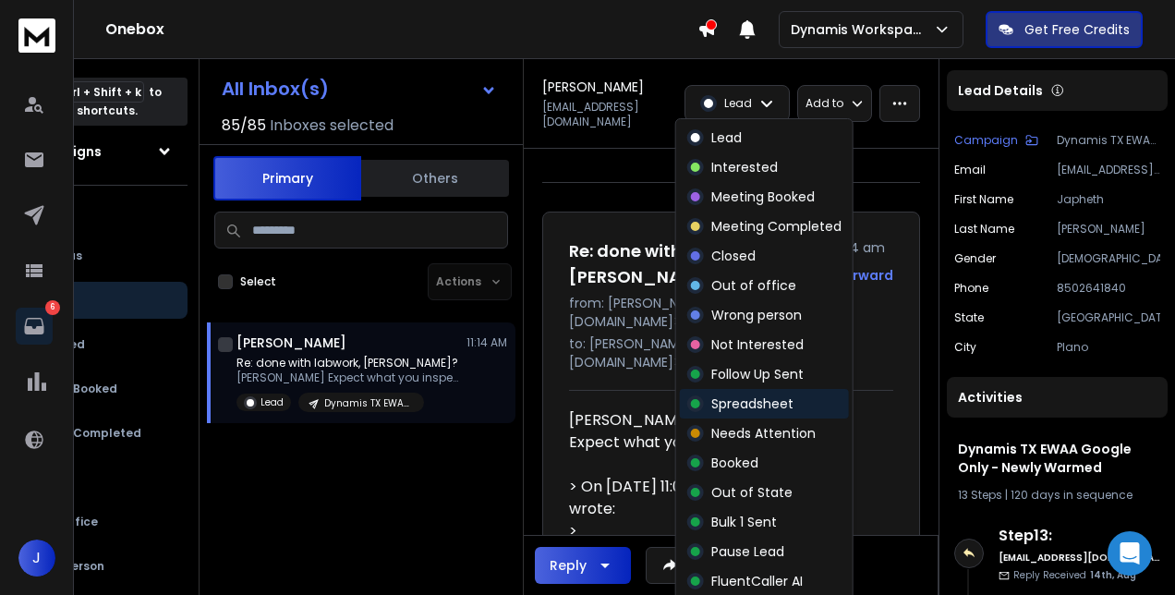
click at [793, 396] on p "Spreadsheet" at bounding box center [752, 404] width 82 height 18
